Goal: Task Accomplishment & Management: Manage account settings

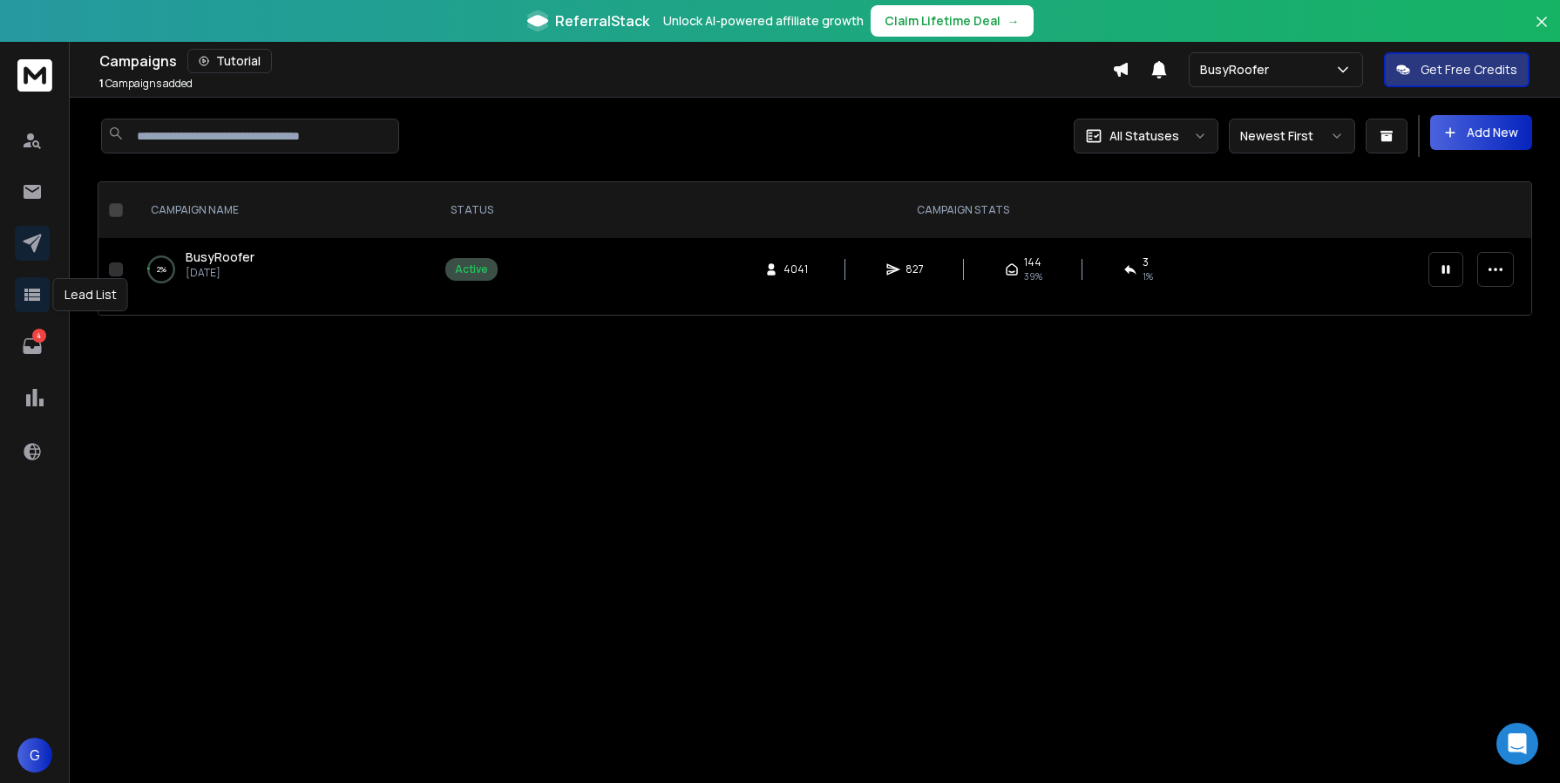
click at [29, 298] on icon at bounding box center [32, 294] width 16 height 12
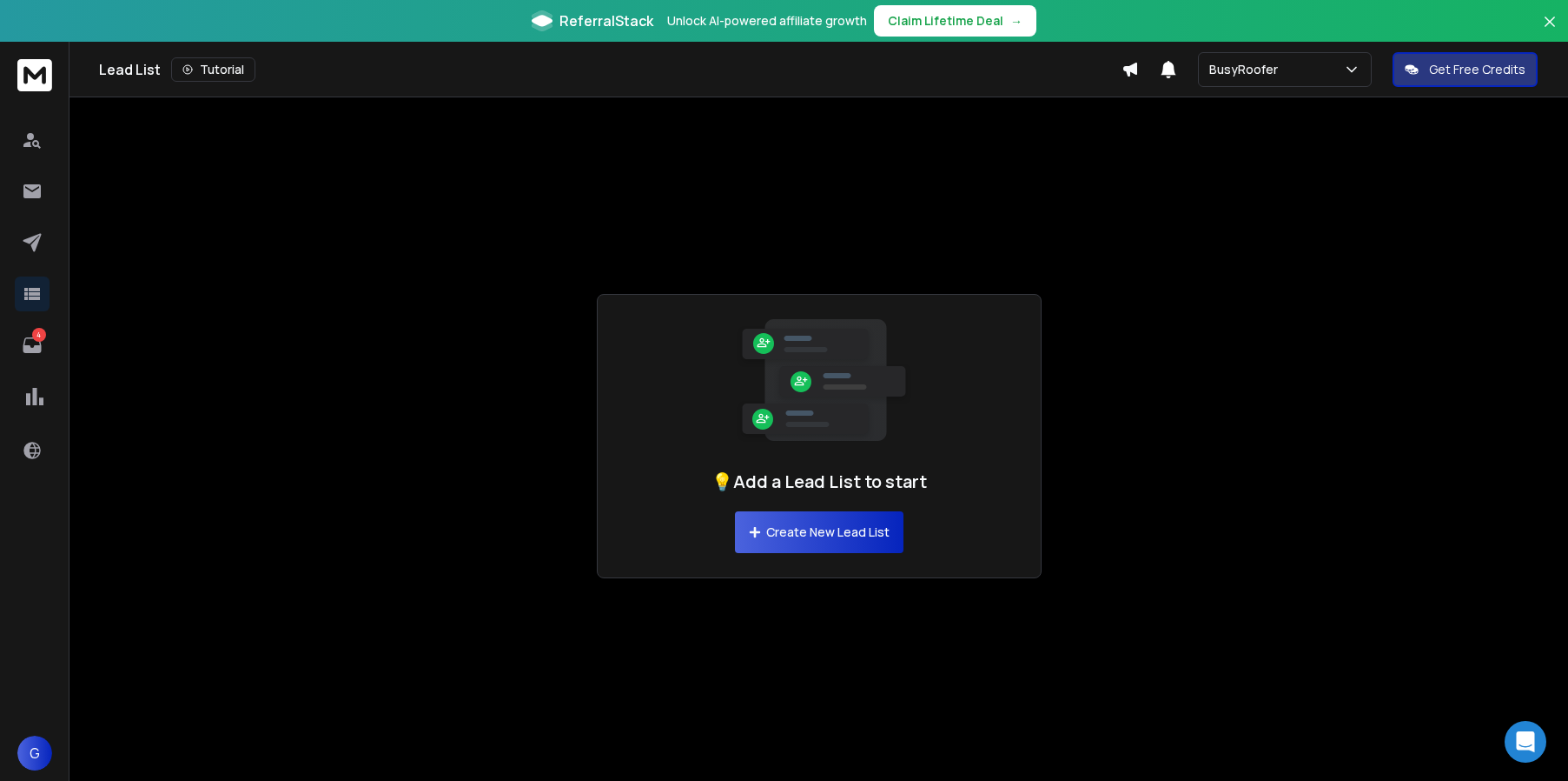
click at [31, 321] on div "4" at bounding box center [35, 292] width 40 height 362
click at [31, 343] on icon at bounding box center [32, 345] width 21 height 21
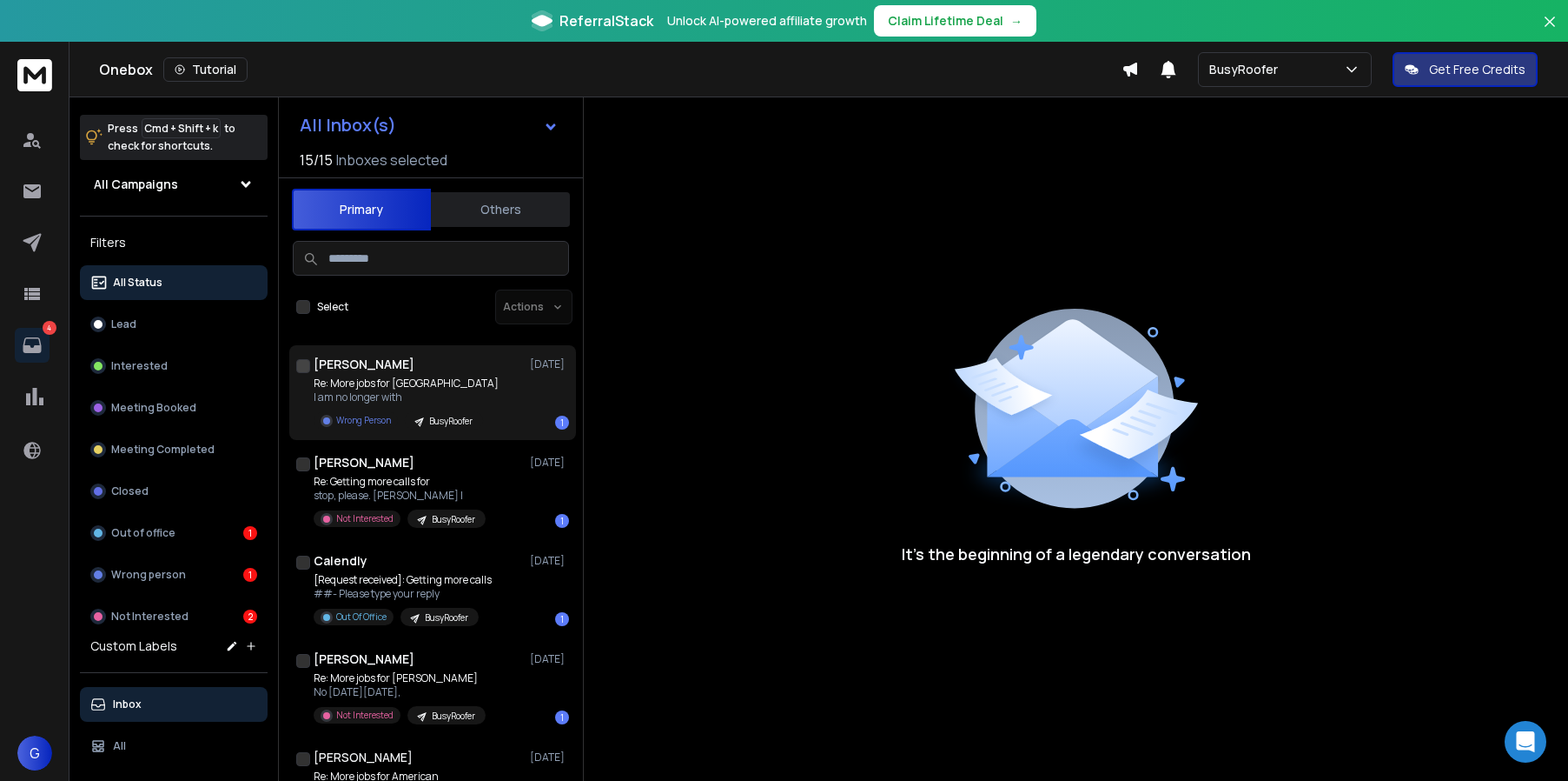
click at [455, 376] on p "Re: More jobs for [GEOGRAPHIC_DATA]" at bounding box center [407, 383] width 185 height 14
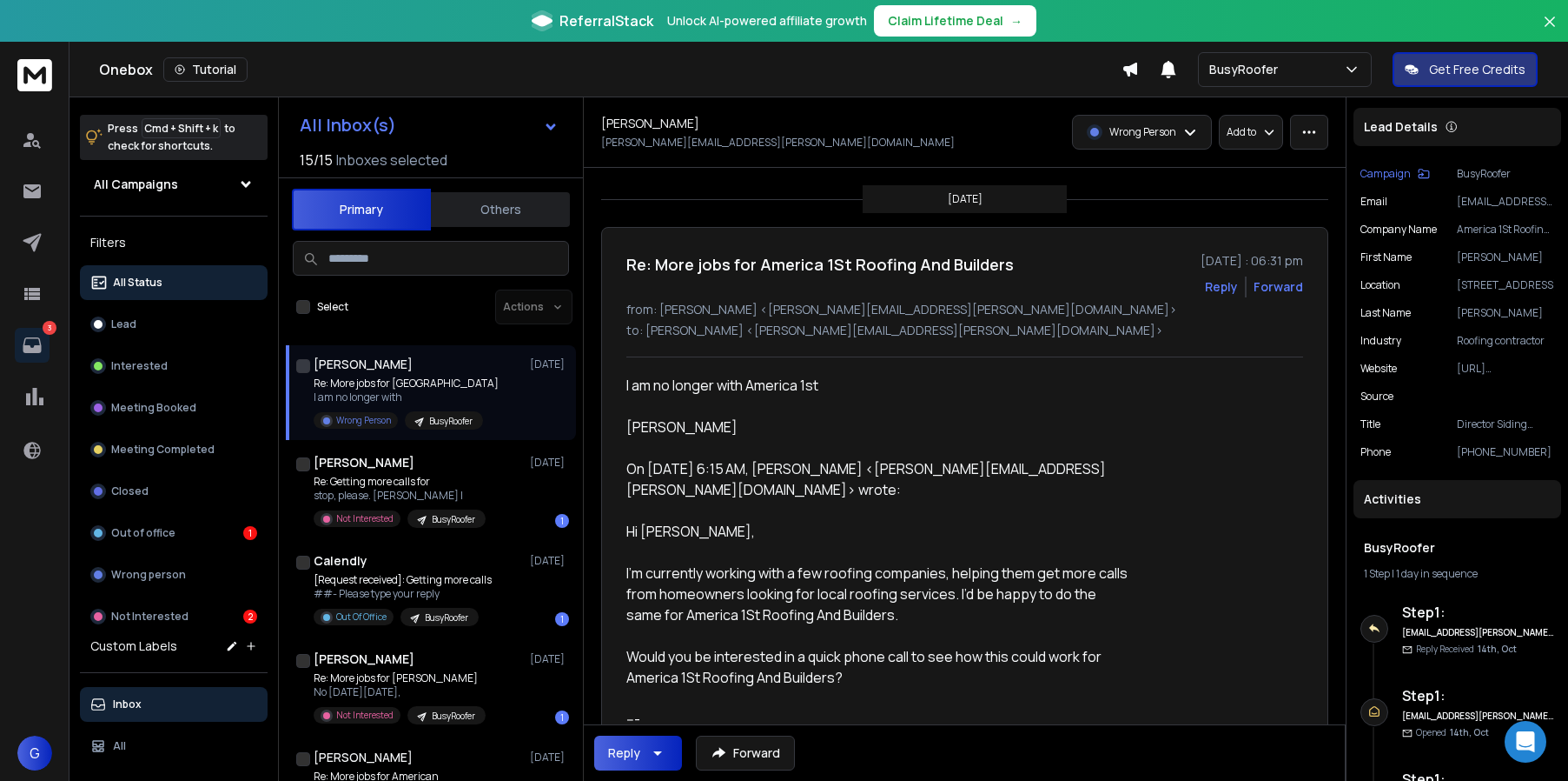
click at [142, 330] on button "Lead" at bounding box center [173, 324] width 187 height 35
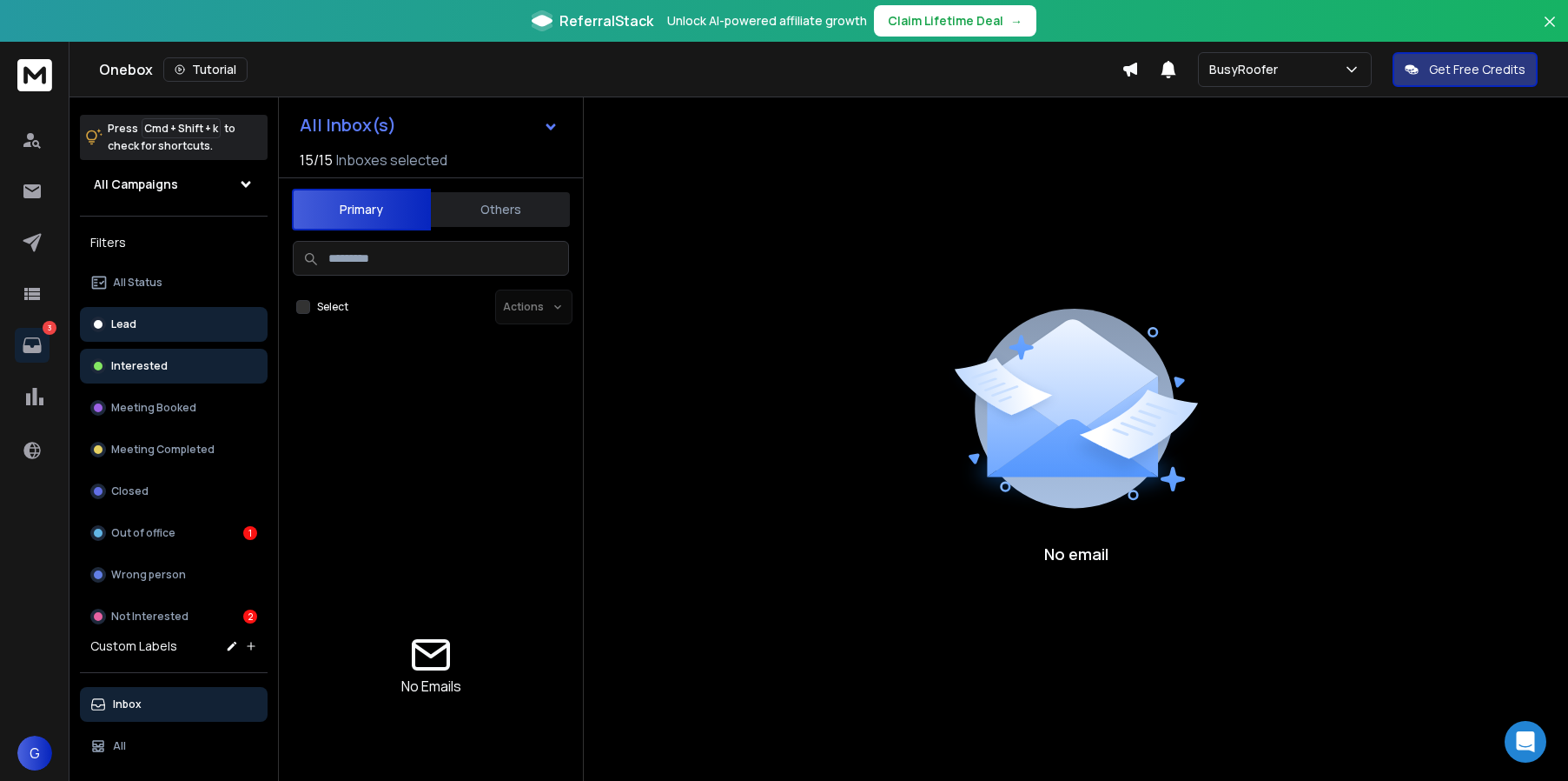
click at [148, 367] on p "Interested" at bounding box center [140, 366] width 57 height 14
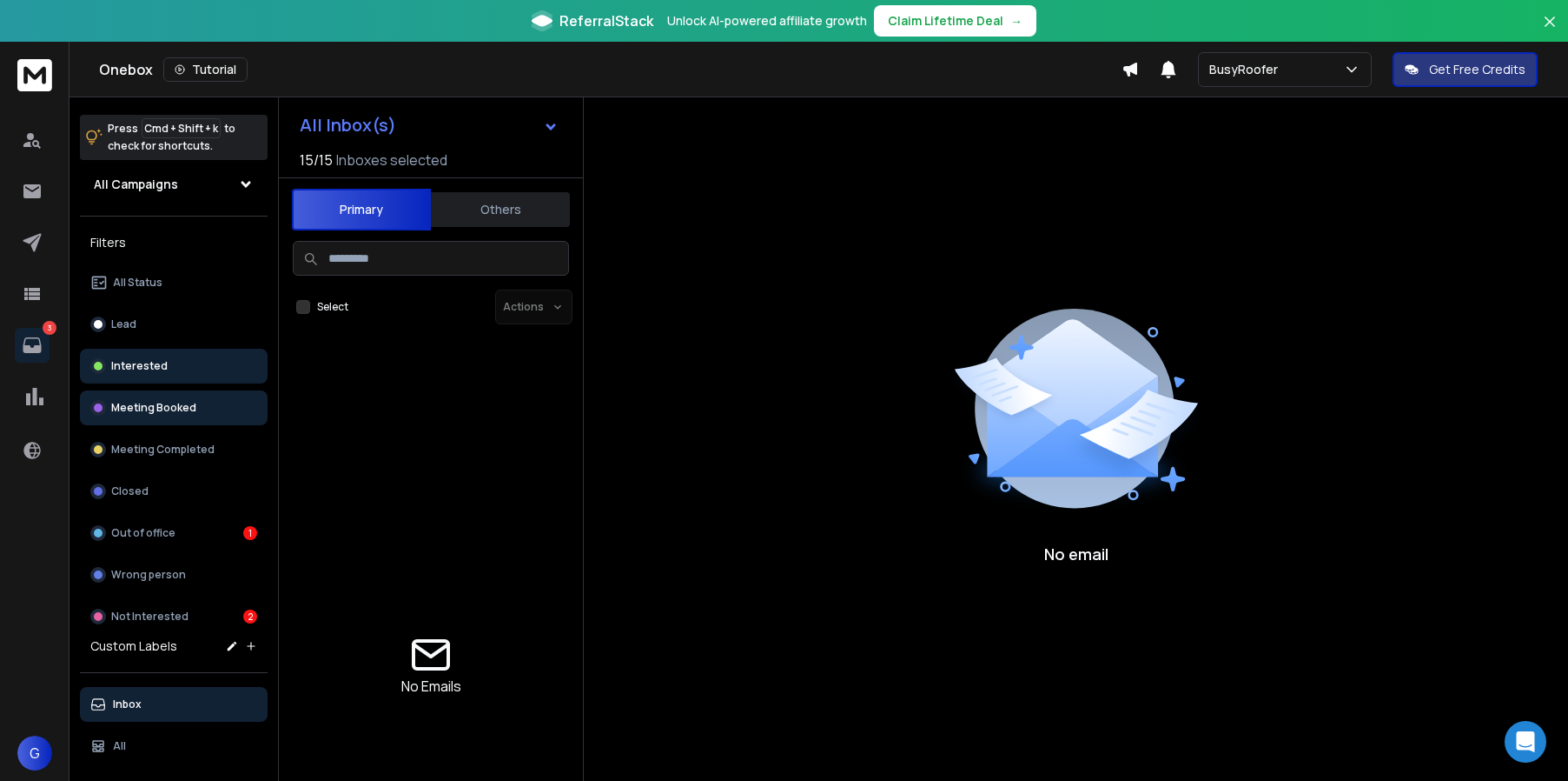
click at [183, 405] on p "Meeting Booked" at bounding box center [154, 408] width 85 height 14
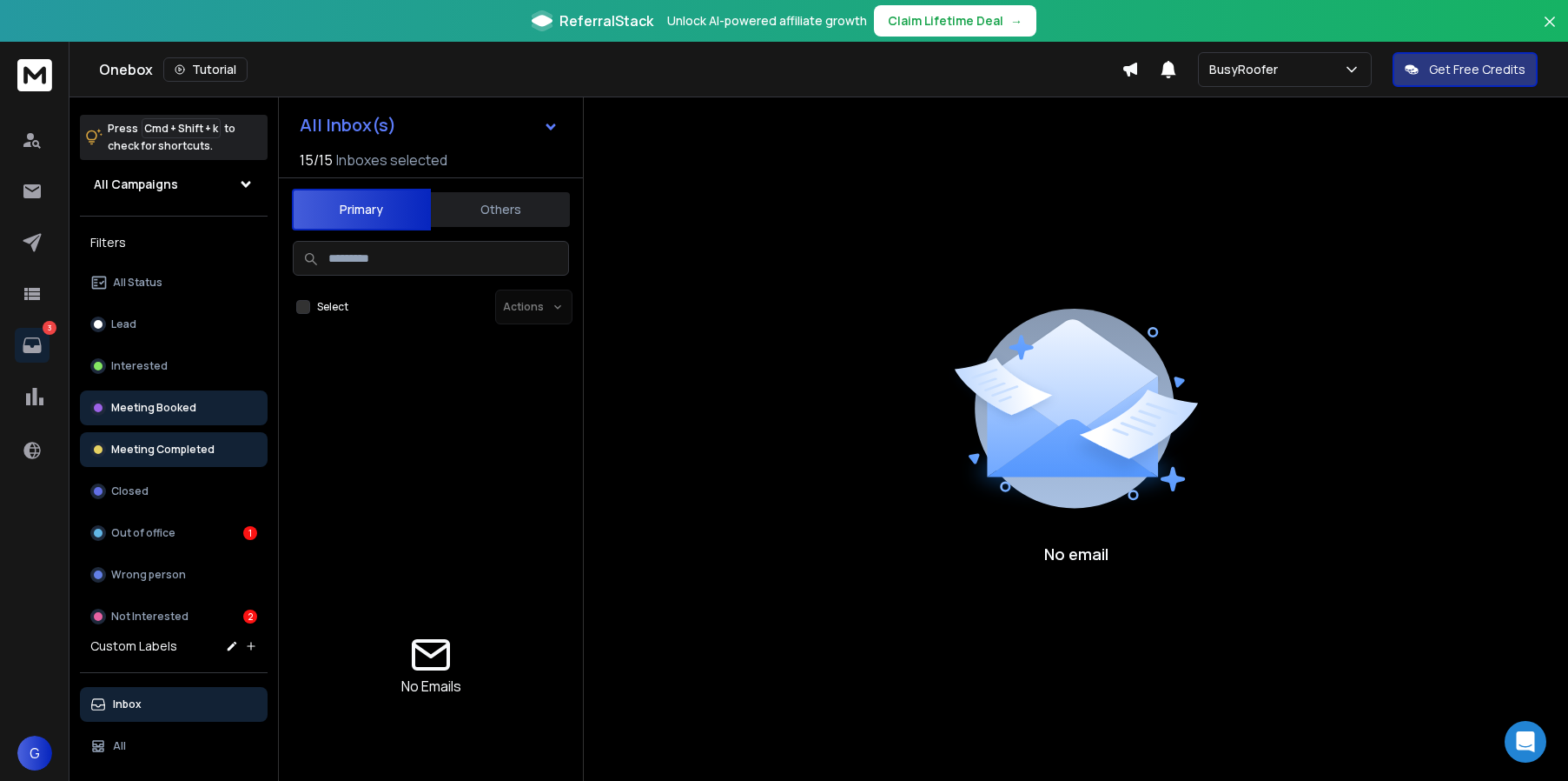
click at [183, 446] on p "Meeting Completed" at bounding box center [163, 450] width 104 height 14
click at [42, 242] on link at bounding box center [32, 242] width 35 height 35
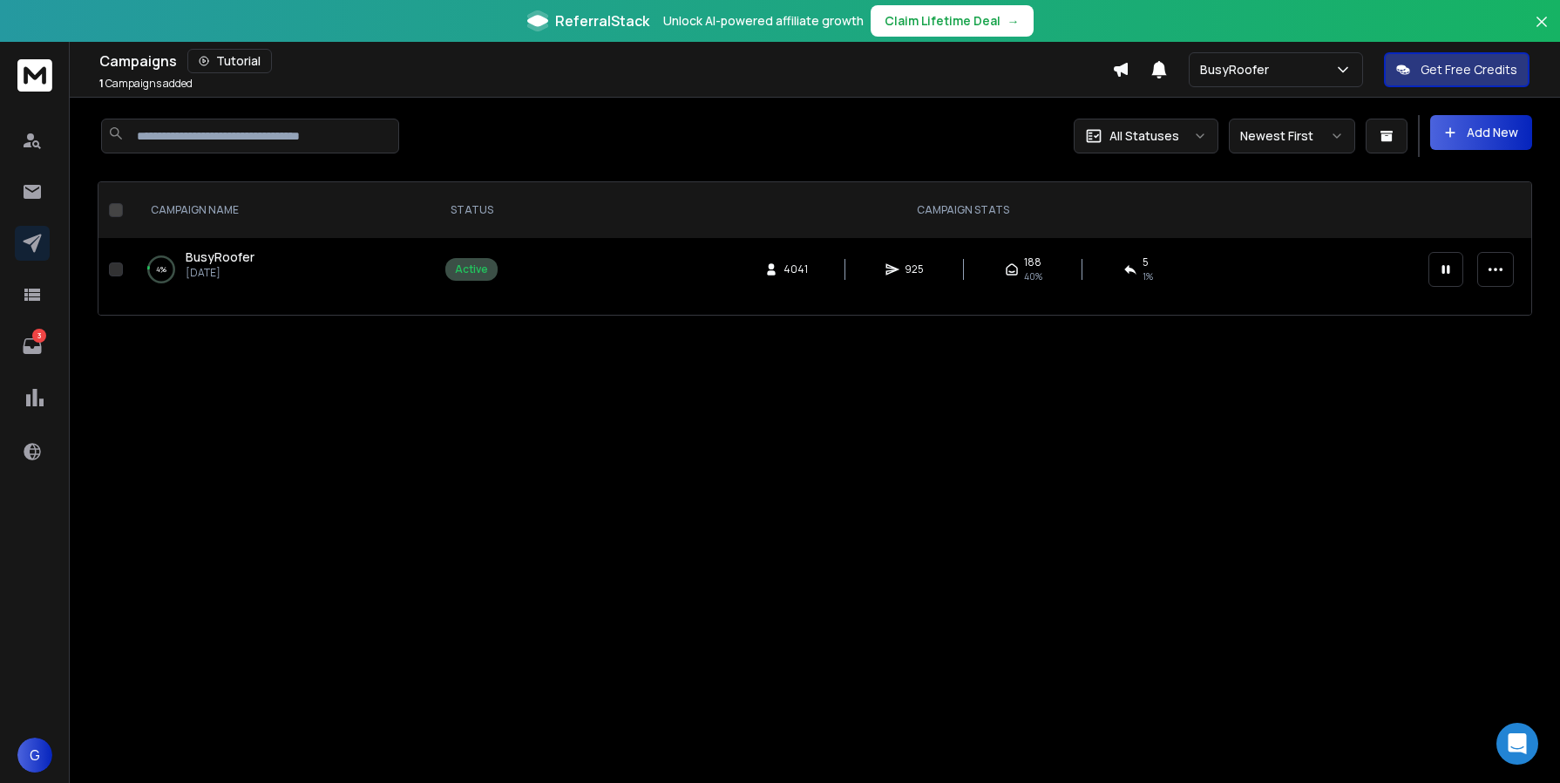
click at [239, 256] on span "BusyRoofer" at bounding box center [220, 256] width 69 height 17
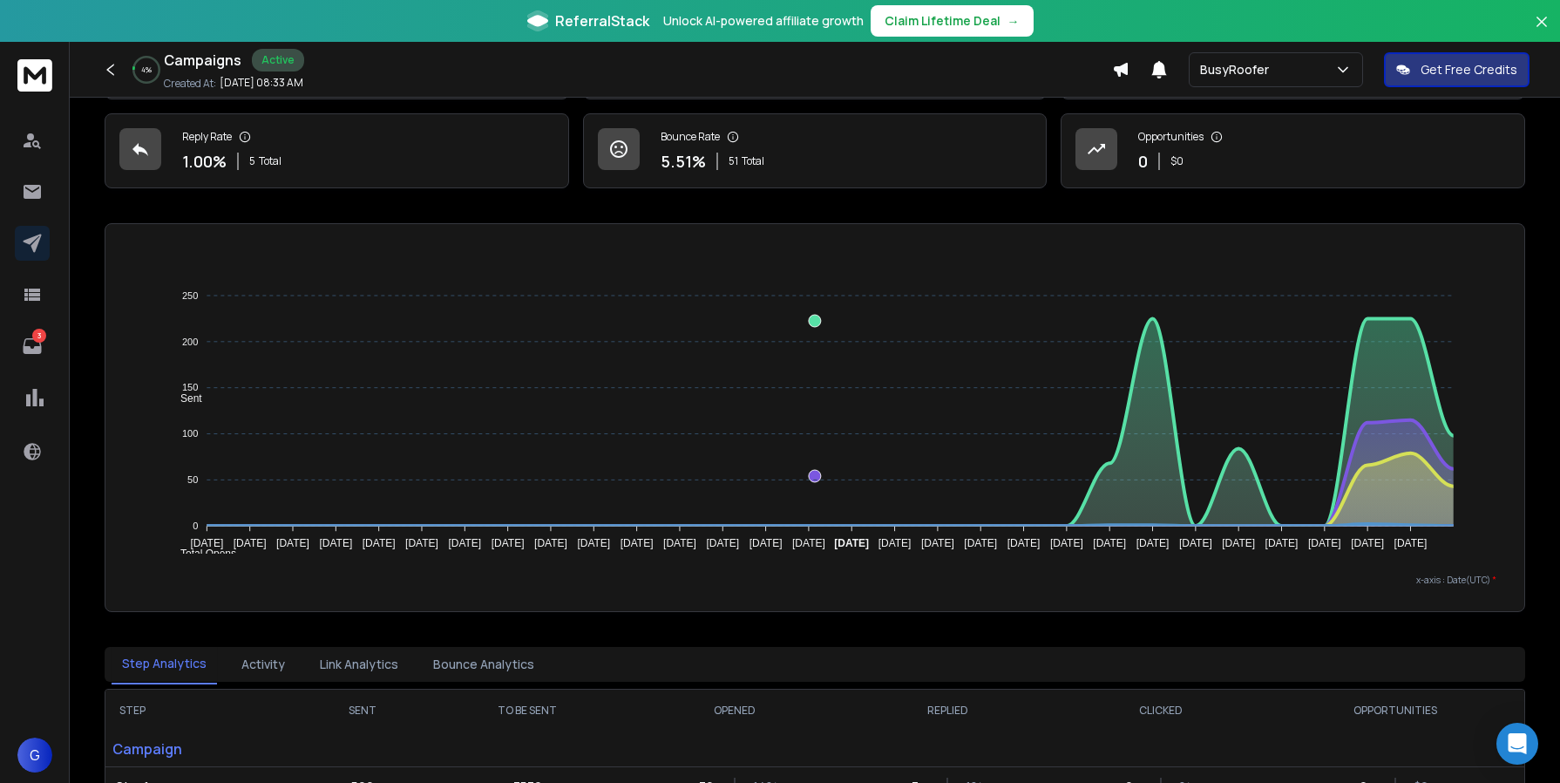
scroll to position [261, 0]
